Goal: Task Accomplishment & Management: Use online tool/utility

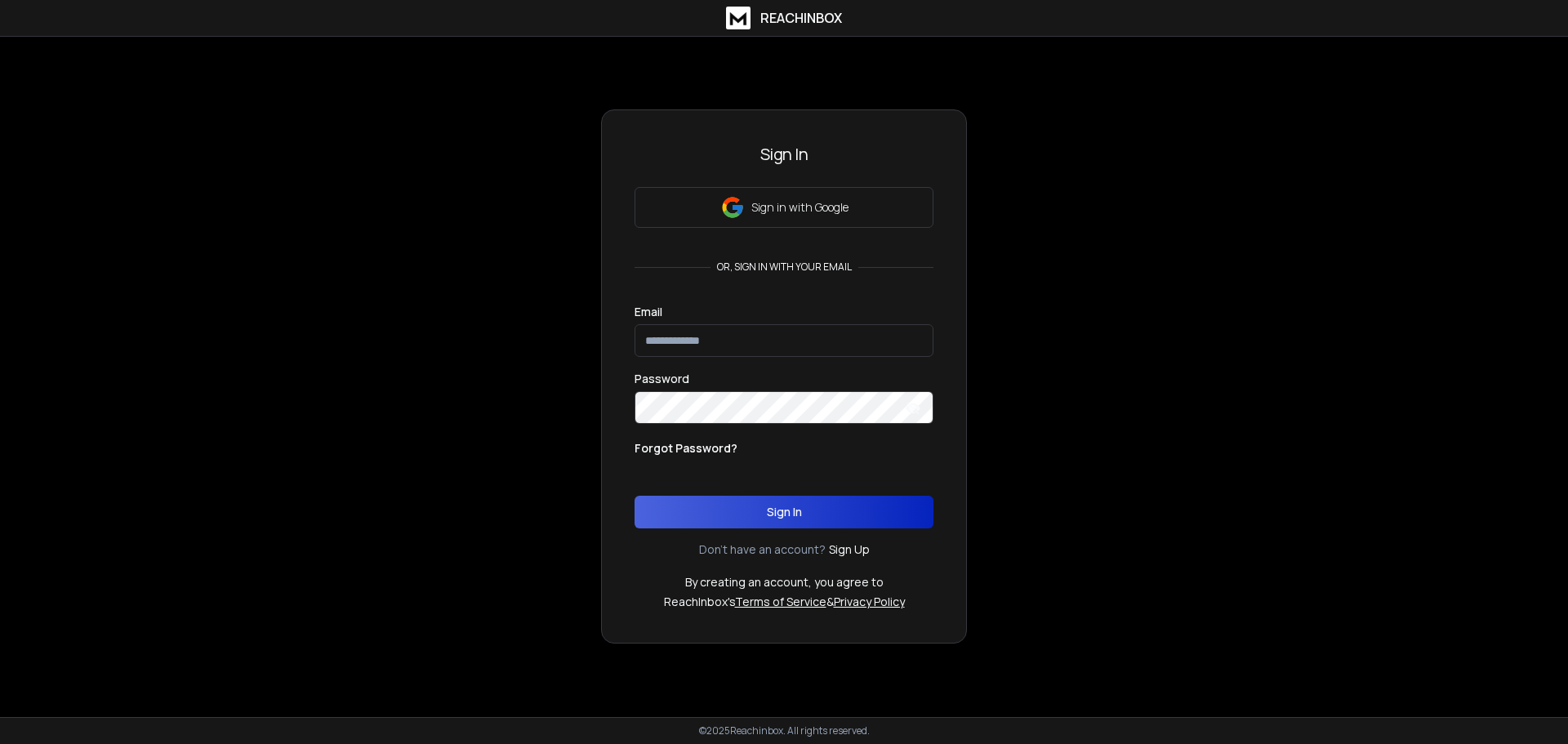
drag, startPoint x: 771, startPoint y: 335, endPoint x: 783, endPoint y: 356, distance: 24.2
click at [771, 335] on input "email" at bounding box center [784, 340] width 299 height 33
type input "**********"
click at [635, 495] on button "Sign In" at bounding box center [784, 512] width 299 height 33
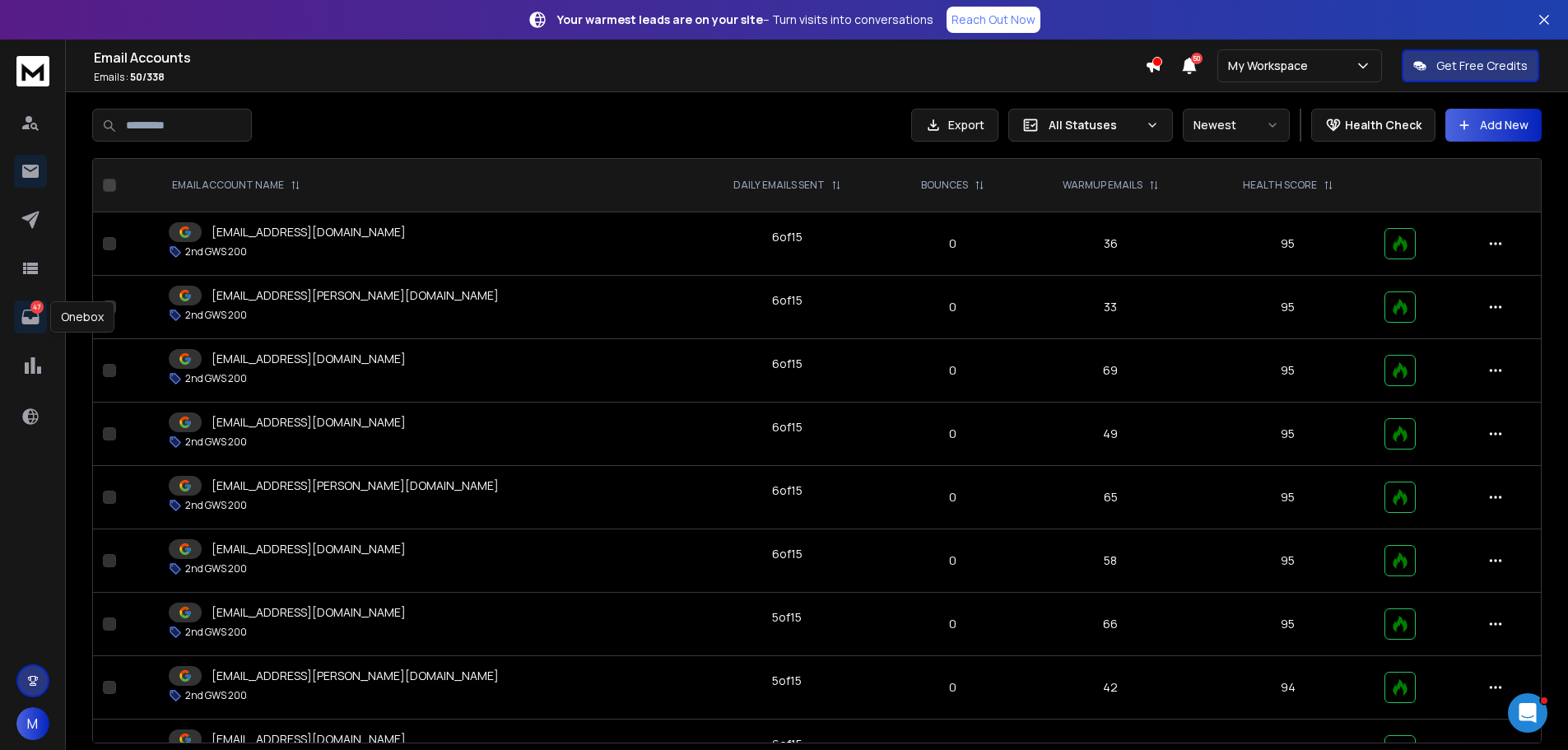
click at [25, 307] on icon at bounding box center [30, 317] width 20 height 20
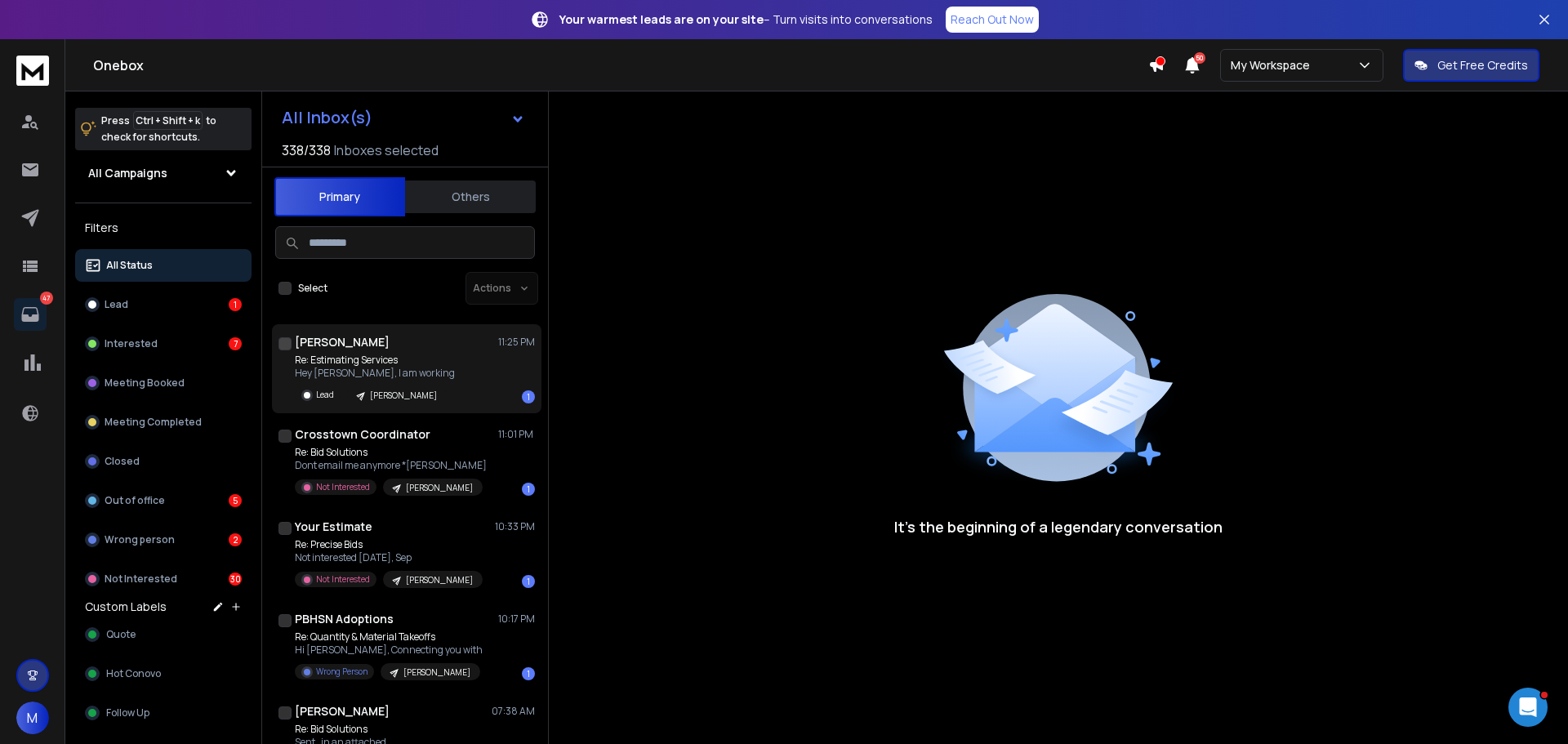
click at [440, 349] on div "[PERSON_NAME] 11:25 PM" at bounding box center [415, 342] width 240 height 17
